Goal: Task Accomplishment & Management: Use online tool/utility

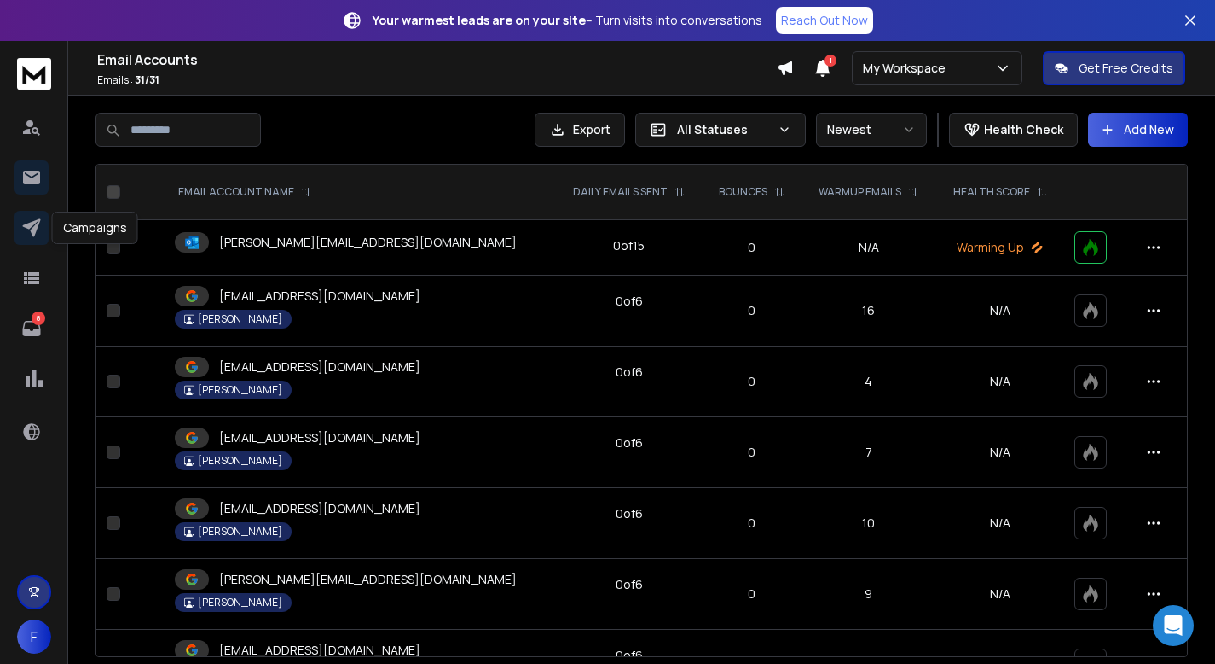
click at [34, 221] on icon at bounding box center [31, 227] width 18 height 18
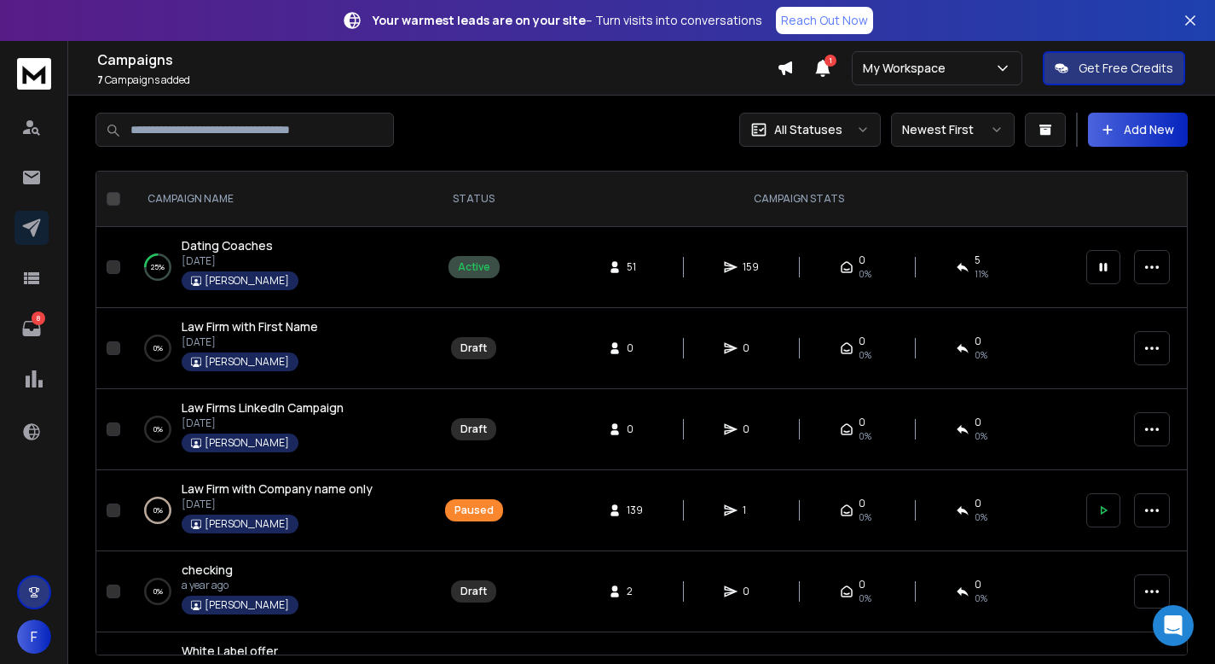
click at [250, 244] on span "Dating Coaches" at bounding box center [227, 245] width 91 height 16
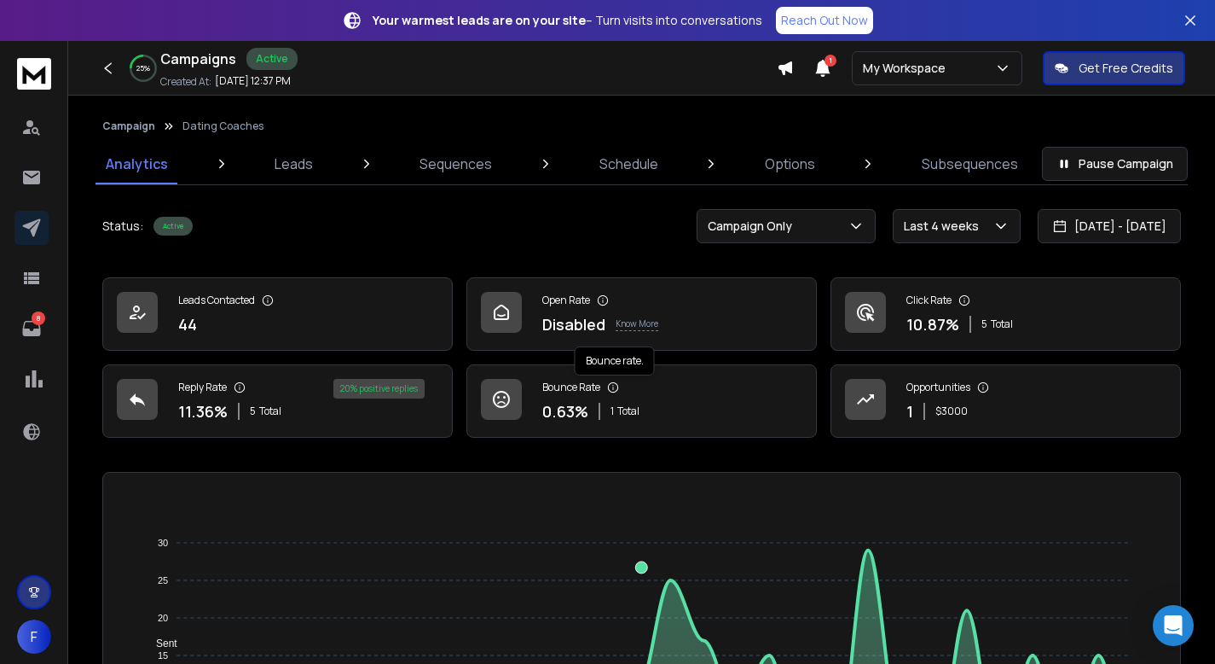
click at [617, 392] on icon at bounding box center [613, 387] width 12 height 12
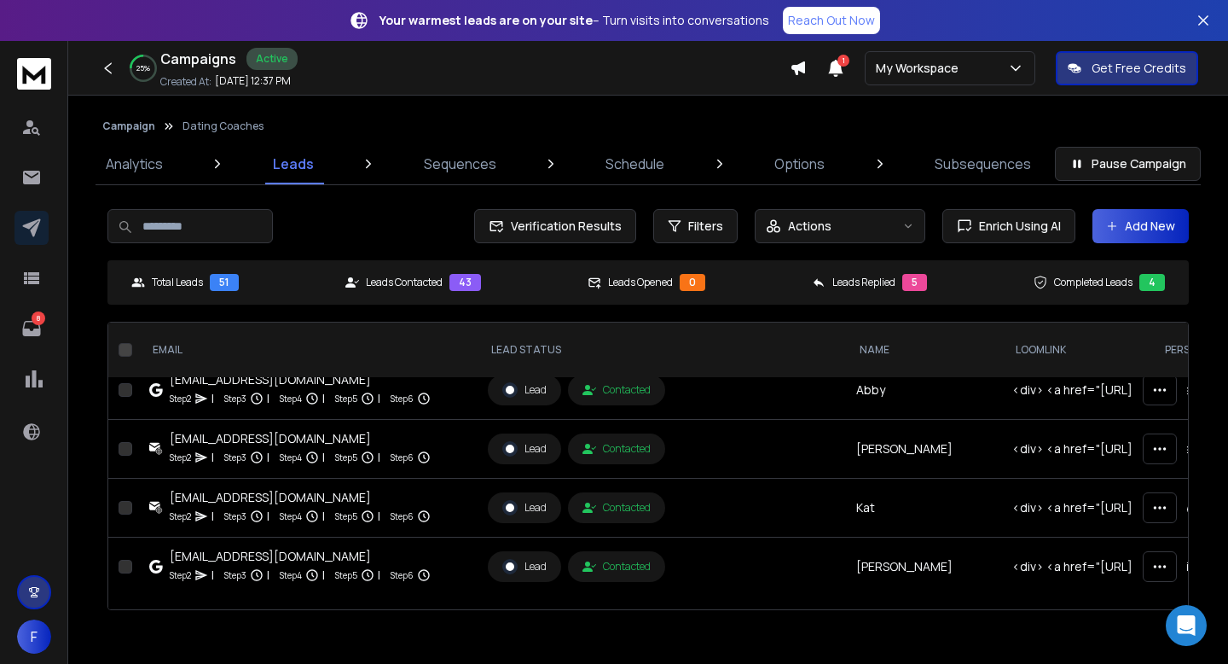
scroll to position [4695, 0]
click at [502, 339] on div "Blocked" at bounding box center [530, 330] width 57 height 15
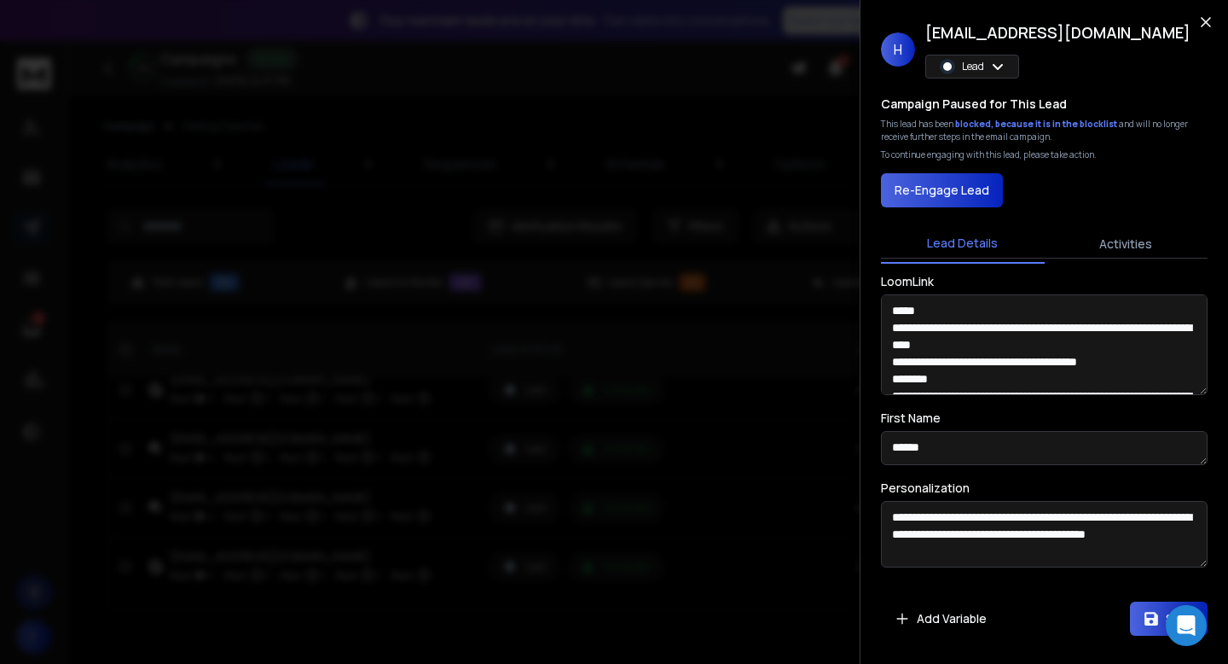
click at [1202, 25] on icon "button" at bounding box center [1206, 22] width 9 height 9
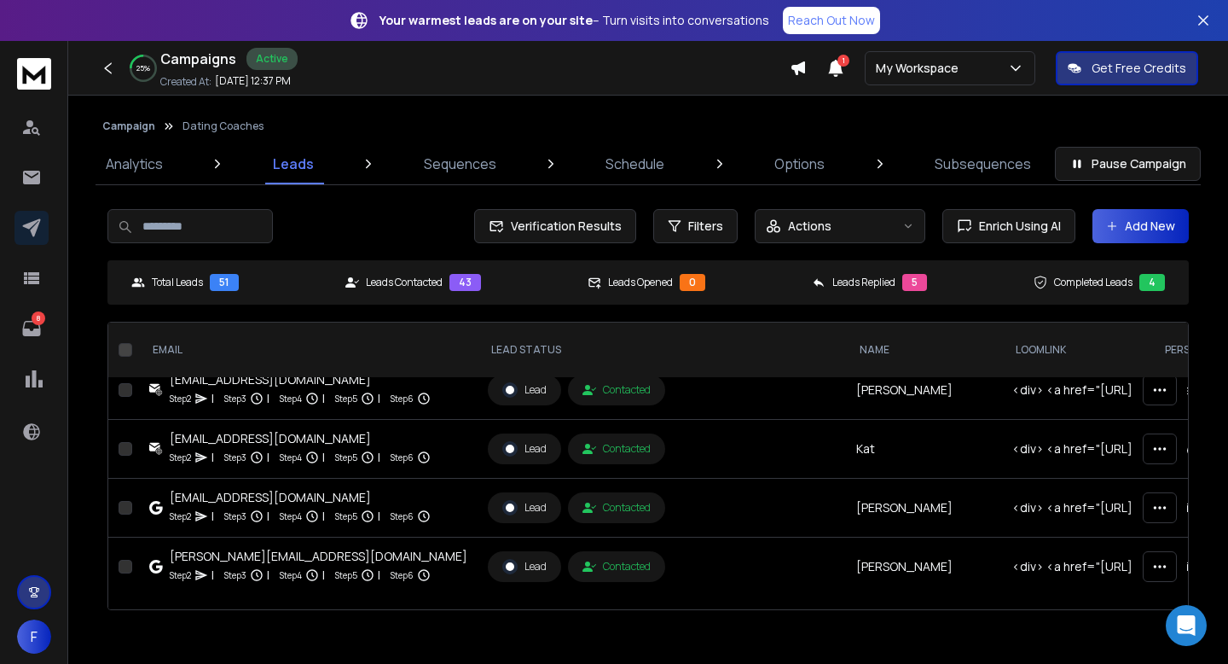
scroll to position [4689, 0]
click at [284, 270] on div "[EMAIL_ADDRESS][DOMAIN_NAME]" at bounding box center [300, 261] width 261 height 17
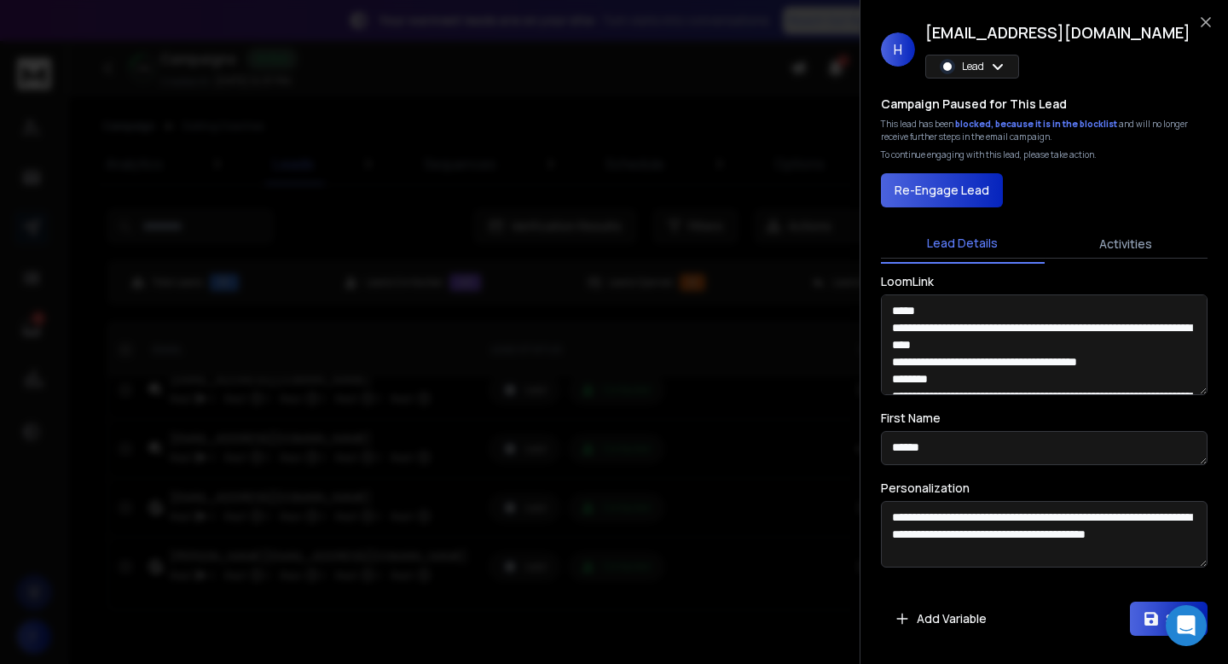
click at [1023, 29] on h1 "[EMAIL_ADDRESS][DOMAIN_NAME]" at bounding box center [1057, 32] width 265 height 24
copy h1 "[EMAIL_ADDRESS][DOMAIN_NAME]"
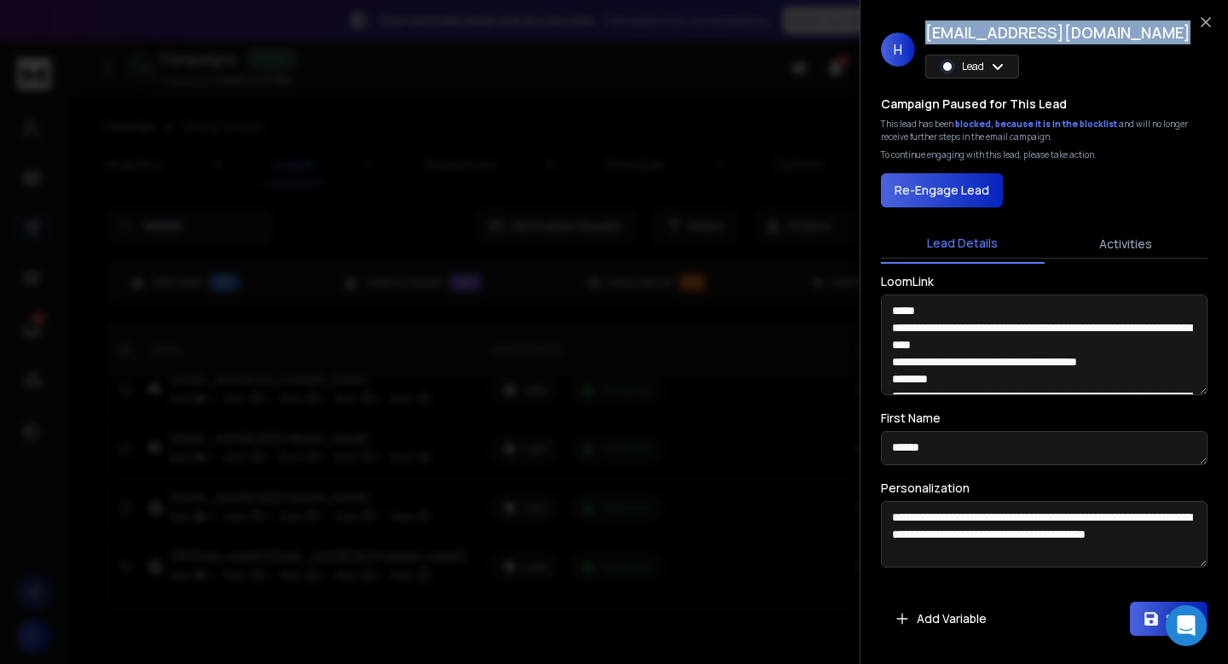
click at [1026, 26] on h1 "[EMAIL_ADDRESS][DOMAIN_NAME]" at bounding box center [1057, 32] width 265 height 24
click at [1207, 14] on icon "button" at bounding box center [1205, 22] width 17 height 17
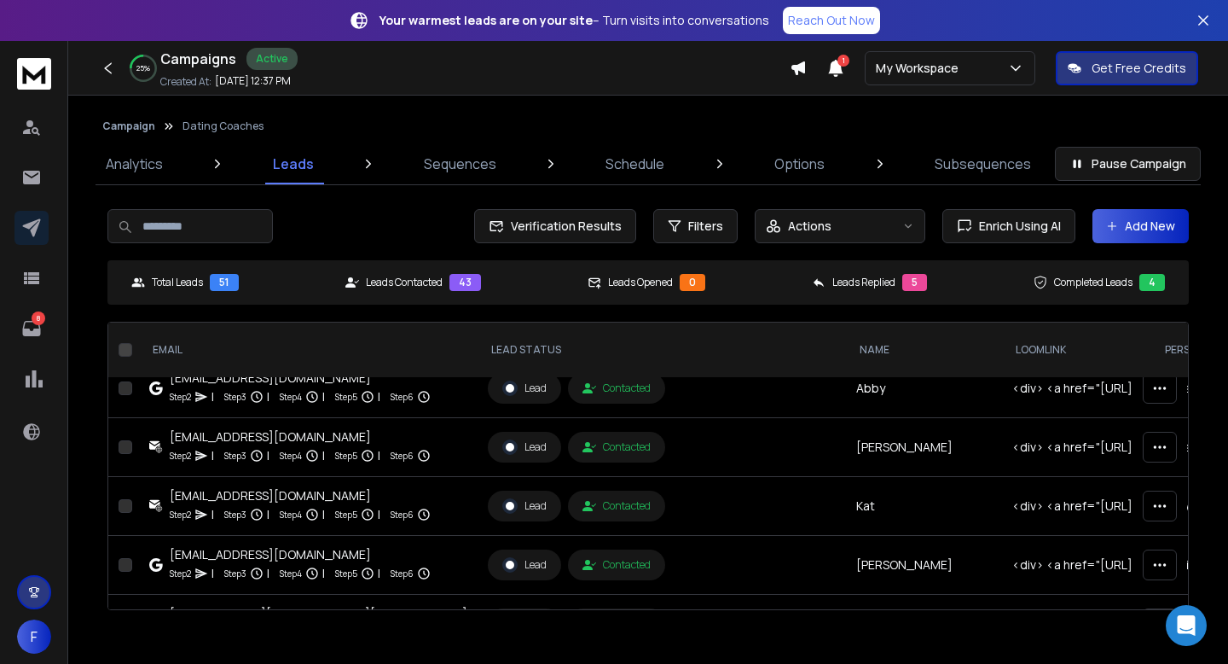
scroll to position [2859, 0]
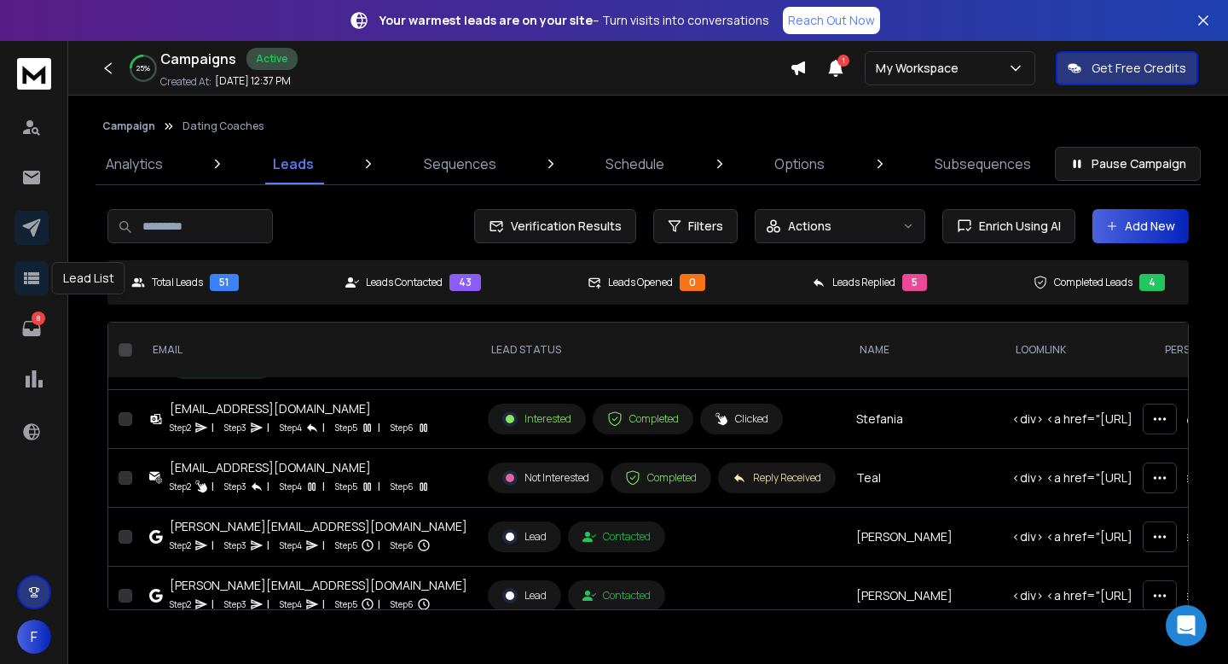
click at [39, 284] on icon at bounding box center [31, 278] width 20 height 20
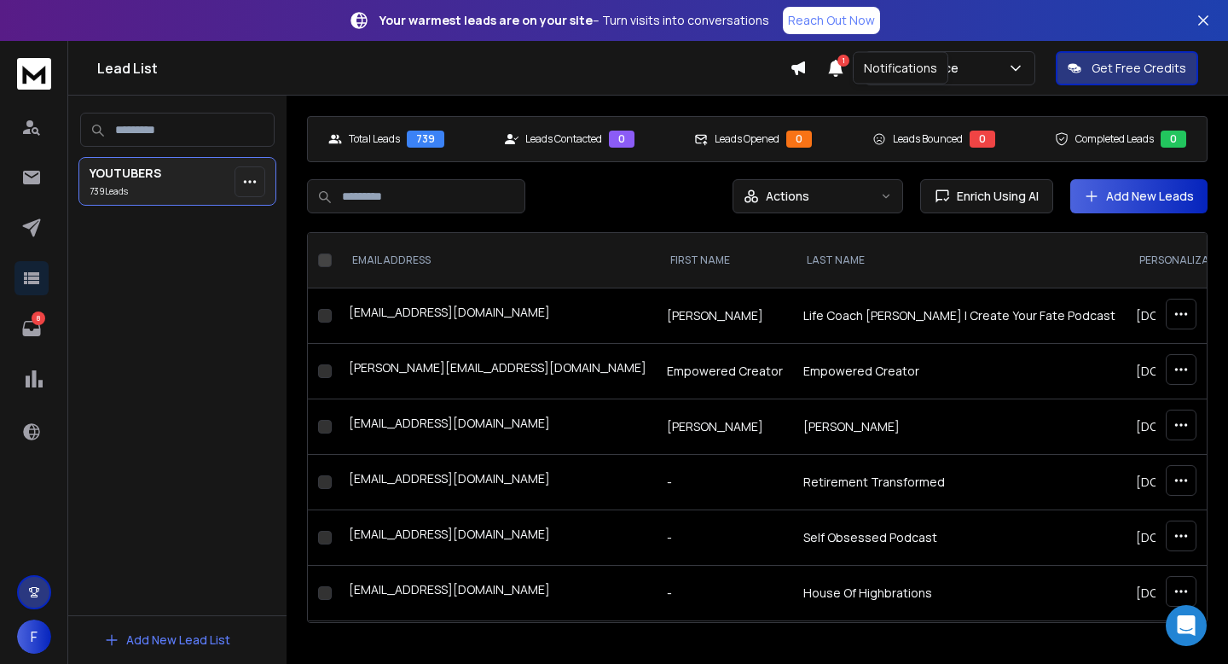
click at [838, 74] on icon at bounding box center [835, 68] width 17 height 17
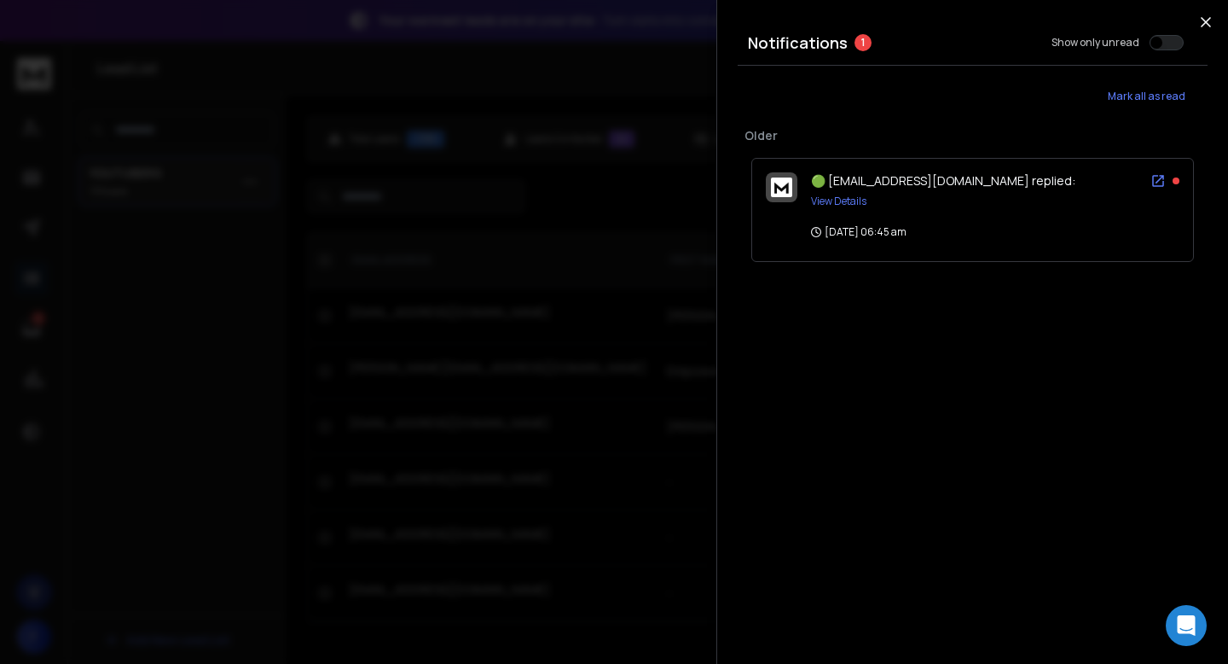
click at [1207, 21] on icon "button" at bounding box center [1206, 22] width 9 height 9
